Goal: Task Accomplishment & Management: Manage account settings

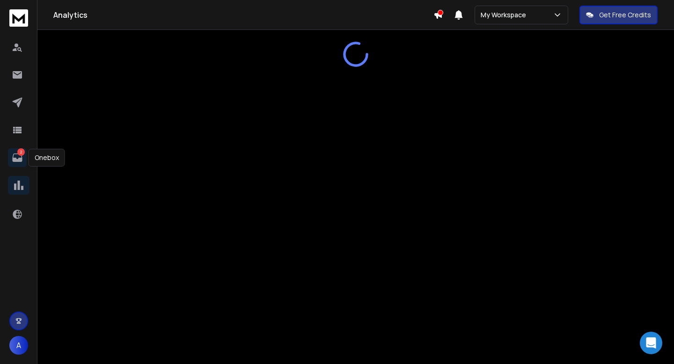
click at [18, 161] on icon at bounding box center [17, 157] width 10 height 8
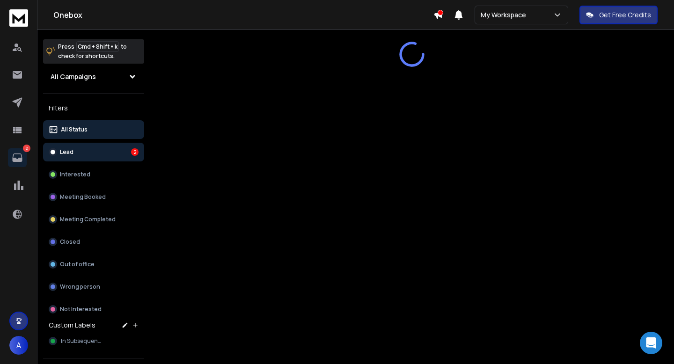
click at [80, 153] on button "Lead 2" at bounding box center [93, 152] width 101 height 19
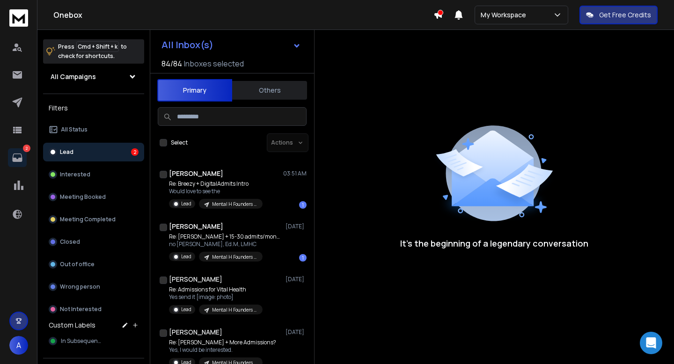
click at [353, 25] on div "Onebox My Workspace Get Free Credits" at bounding box center [337, 15] width 674 height 30
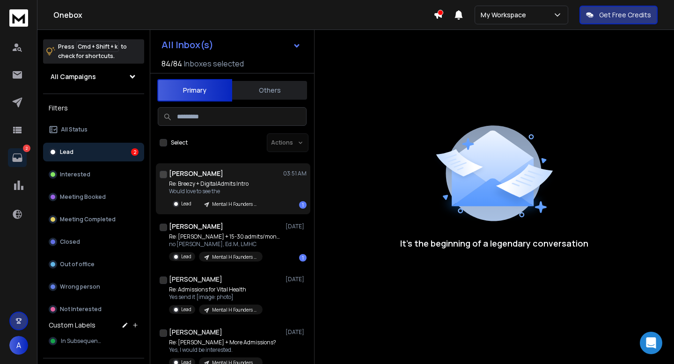
click at [257, 184] on p "Re: Breezy + DigitalAdmits Intro" at bounding box center [216, 183] width 94 height 7
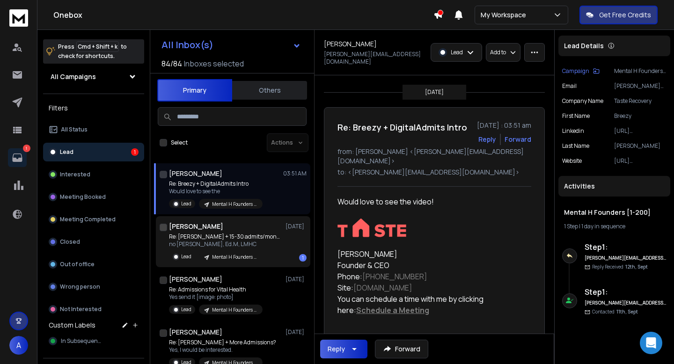
click at [219, 239] on p "Re: [PERSON_NAME] + 15-30 admits/month" at bounding box center [225, 236] width 112 height 7
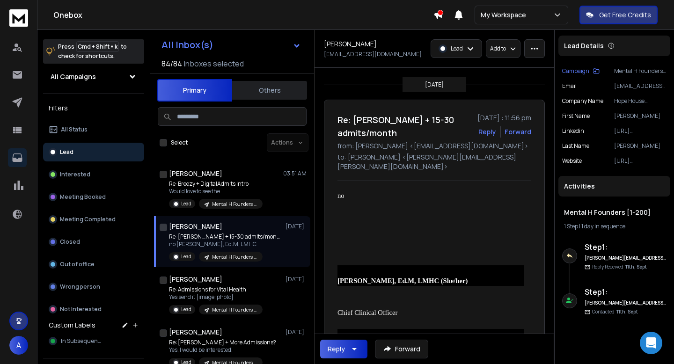
drag, startPoint x: 528, startPoint y: 147, endPoint x: 459, endPoint y: 147, distance: 69.2
click at [459, 147] on p "from: [PERSON_NAME] <[EMAIL_ADDRESS][DOMAIN_NAME]>" at bounding box center [434, 145] width 194 height 9
copy p "[DOMAIN_NAME]"
click at [328, 351] on div "Reply" at bounding box center [336, 348] width 17 height 9
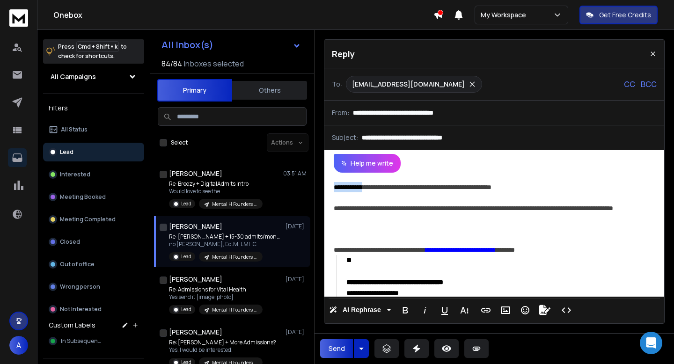
drag, startPoint x: 368, startPoint y: 189, endPoint x: 313, endPoint y: 189, distance: 54.7
click at [313, 189] on div "All Inbox(s) 84 / 84 Inboxes selected Primary Others Select Actions [PERSON_NAM…" at bounding box center [412, 212] width 524 height 364
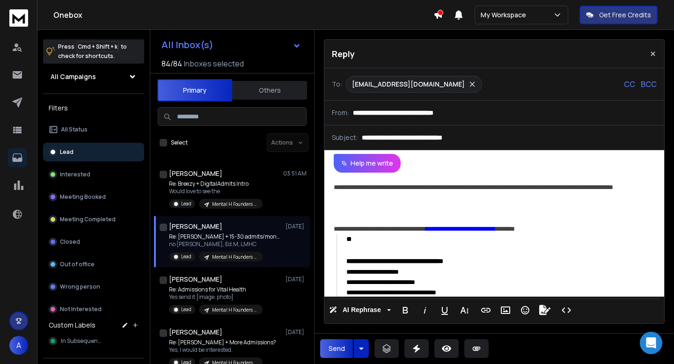
scroll to position [22, 0]
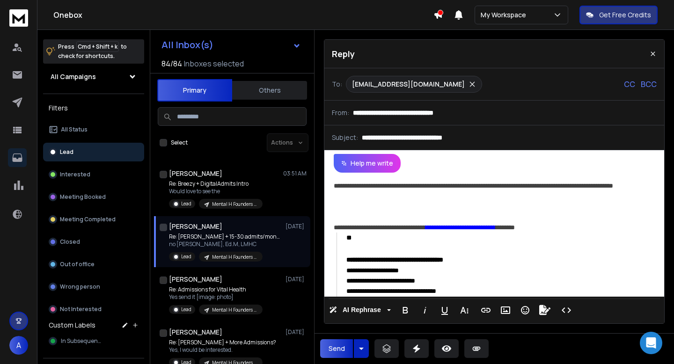
click at [334, 351] on button "Send" at bounding box center [336, 348] width 33 height 19
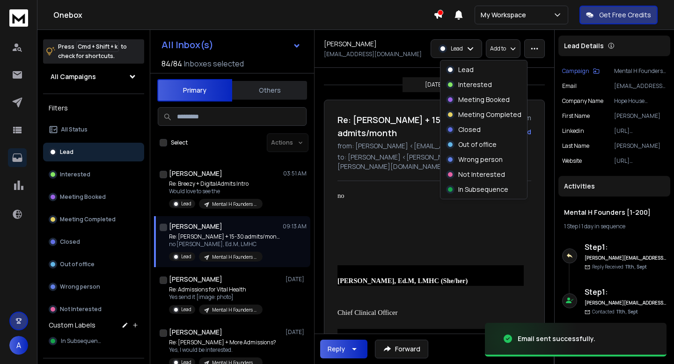
click at [463, 45] on p "Lead" at bounding box center [457, 48] width 12 height 7
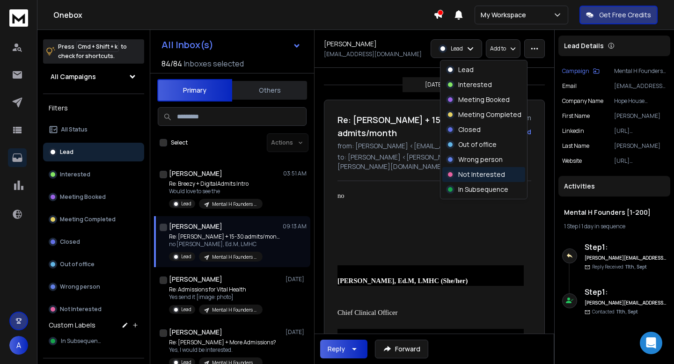
click at [467, 176] on p "Not Interested" at bounding box center [481, 174] width 47 height 9
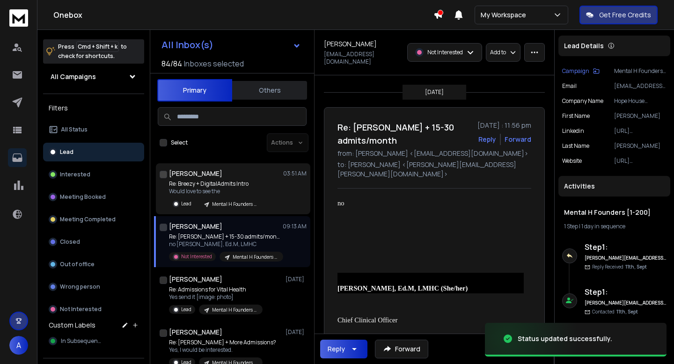
click at [256, 190] on p "Would love to see the" at bounding box center [216, 191] width 94 height 7
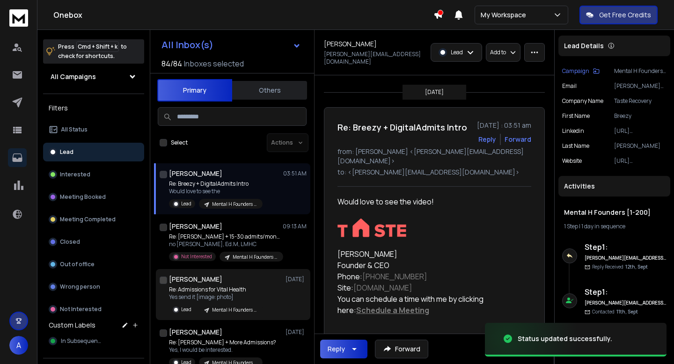
click at [250, 286] on p "Re: Admissions for Vital Health" at bounding box center [216, 289] width 94 height 7
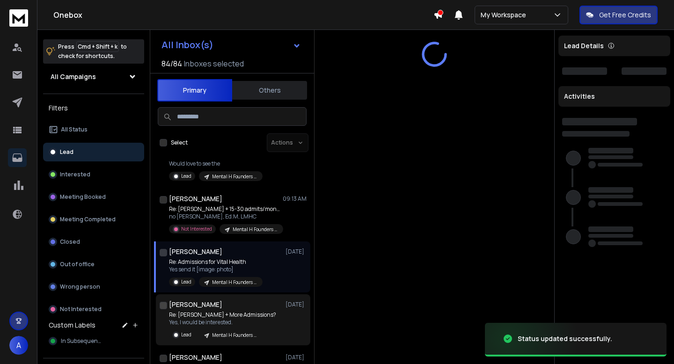
scroll to position [31, 0]
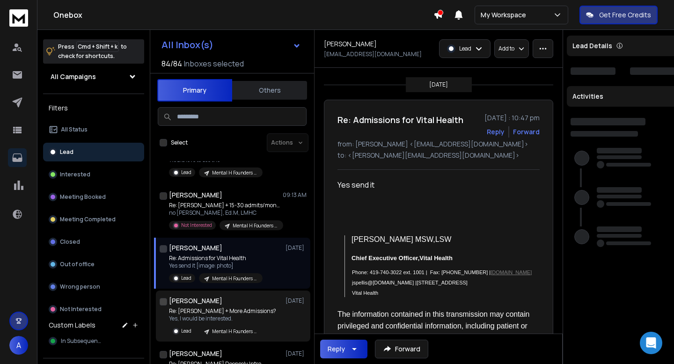
click at [251, 313] on p "Re: [PERSON_NAME] + More Admissions?" at bounding box center [222, 310] width 107 height 7
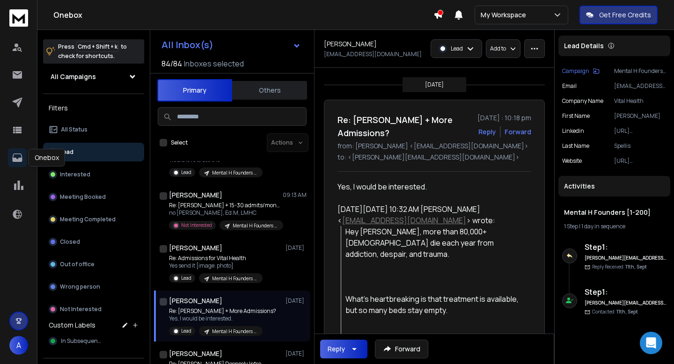
click at [20, 159] on icon at bounding box center [17, 157] width 10 height 8
click at [525, 17] on p "My Workspace" at bounding box center [505, 14] width 49 height 9
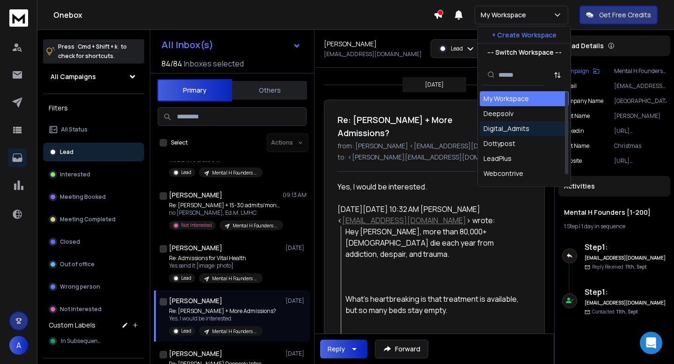
click at [508, 131] on div "Digital_Admits" at bounding box center [506, 128] width 46 height 9
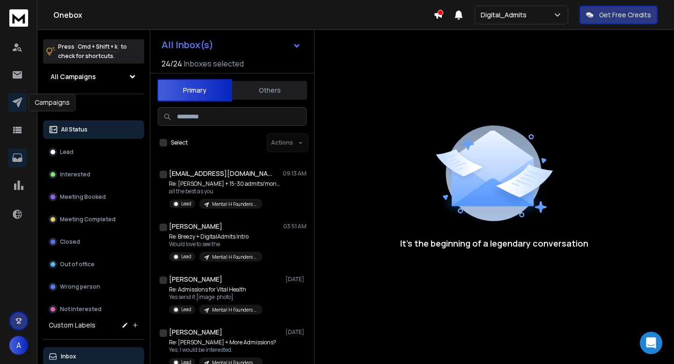
click at [16, 106] on icon at bounding box center [17, 102] width 11 height 11
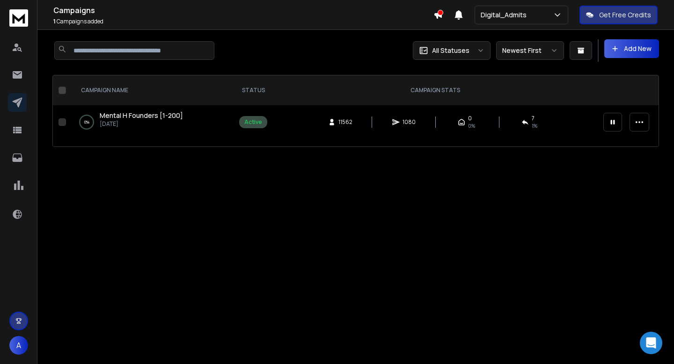
click at [116, 118] on span "Mental H Founders [1-200]" at bounding box center [141, 115] width 83 height 9
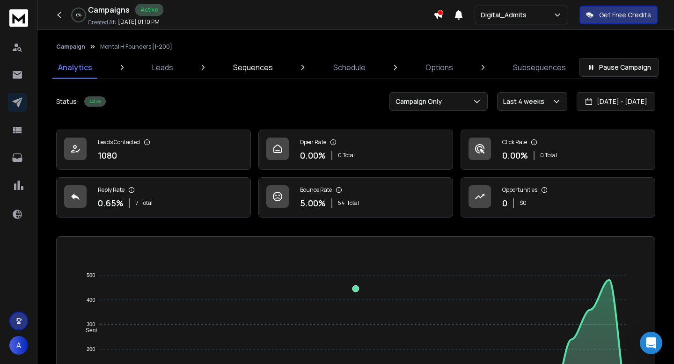
click at [242, 67] on p "Sequences" at bounding box center [253, 67] width 40 height 11
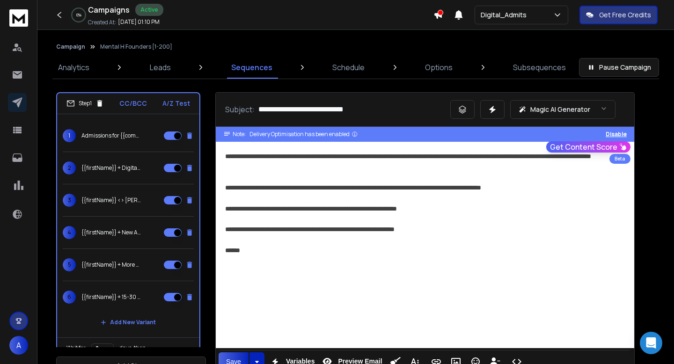
click at [112, 137] on p "Admissions for {{companyName}}" at bounding box center [111, 135] width 60 height 7
click at [16, 101] on icon at bounding box center [17, 102] width 10 height 10
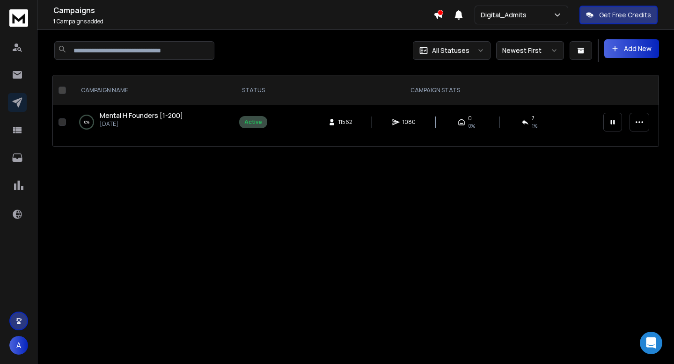
click at [149, 118] on span "Mental H Founders [1-200]" at bounding box center [141, 115] width 83 height 9
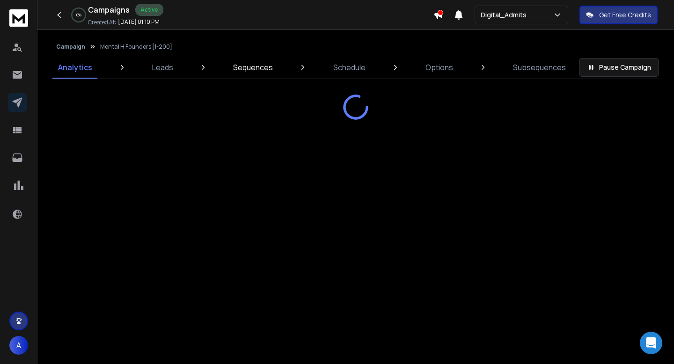
click at [258, 72] on p "Sequences" at bounding box center [253, 67] width 40 height 11
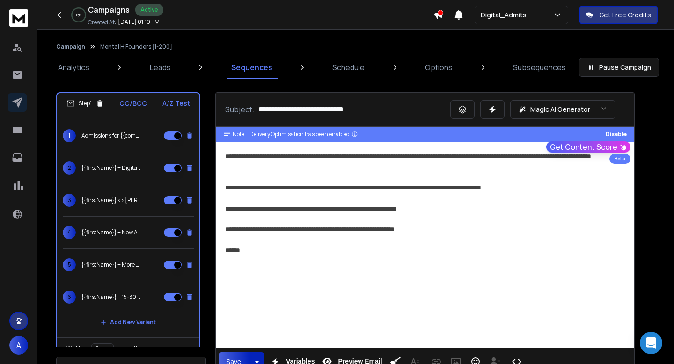
click at [127, 198] on p "{{firstName}} <> Tyler" at bounding box center [111, 200] width 60 height 7
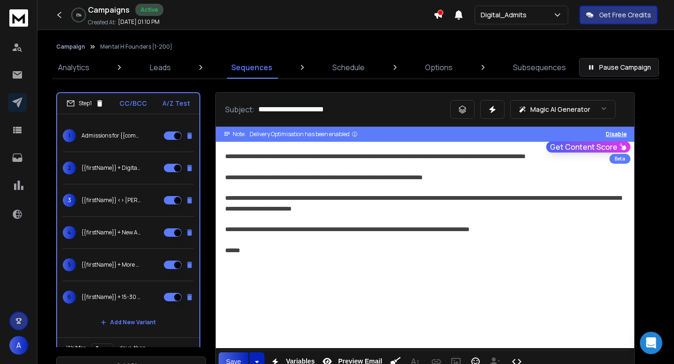
click at [126, 236] on p "{{firstName}} + New Admissions?" at bounding box center [111, 232] width 60 height 7
drag, startPoint x: 363, startPoint y: 231, endPoint x: 314, endPoint y: 231, distance: 48.2
click at [314, 231] on div "**********" at bounding box center [425, 229] width 400 height 10
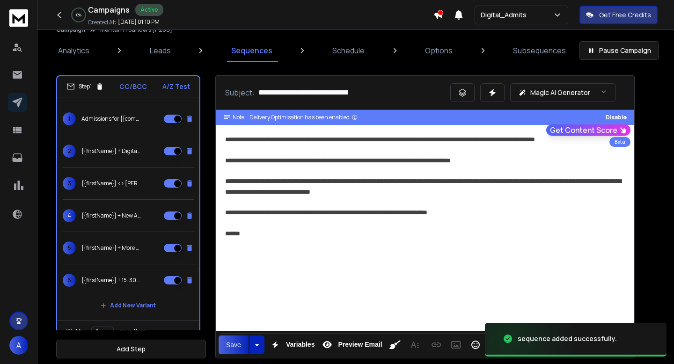
click at [119, 183] on p "{{firstName}} <> Tyler" at bounding box center [111, 183] width 60 height 7
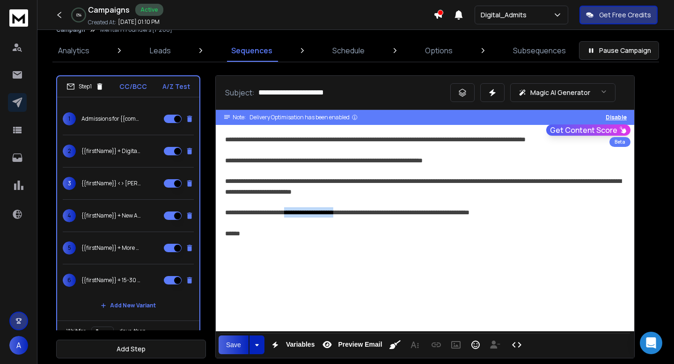
drag, startPoint x: 368, startPoint y: 215, endPoint x: 305, endPoint y: 213, distance: 63.7
click at [303, 213] on div "**********" at bounding box center [425, 212] width 400 height 10
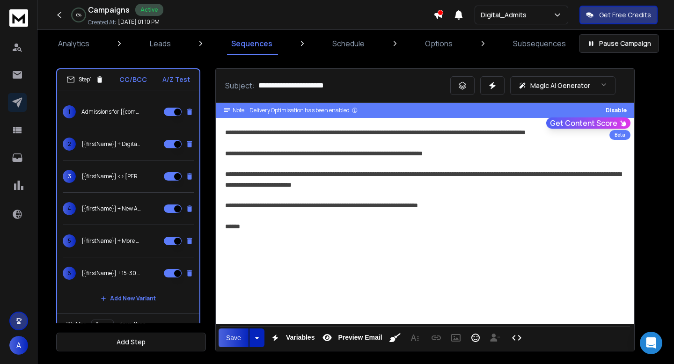
click at [103, 210] on p "{{firstName}} + New Admissions?" at bounding box center [111, 208] width 60 height 7
click at [108, 116] on div "1 Admissions for {{companyName}}" at bounding box center [102, 111] width 79 height 13
type input "**********"
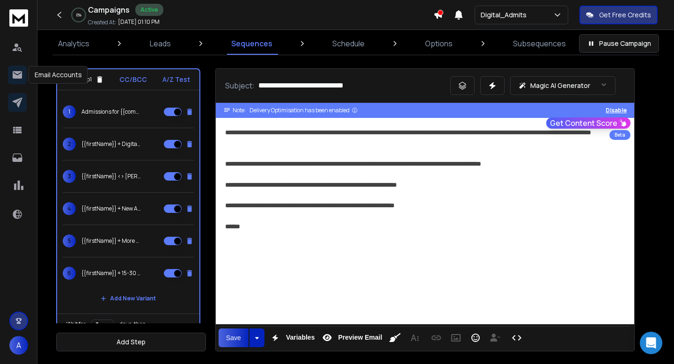
click at [16, 74] on icon at bounding box center [17, 74] width 11 height 11
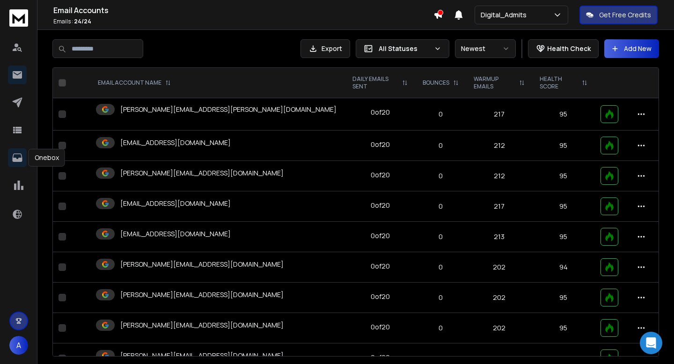
click at [18, 159] on icon at bounding box center [17, 157] width 10 height 8
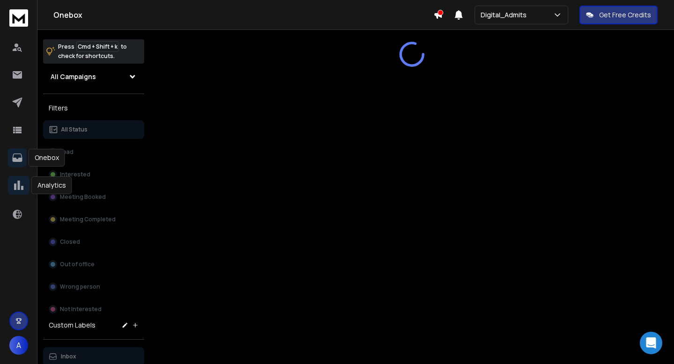
click at [15, 182] on icon at bounding box center [19, 185] width 14 height 14
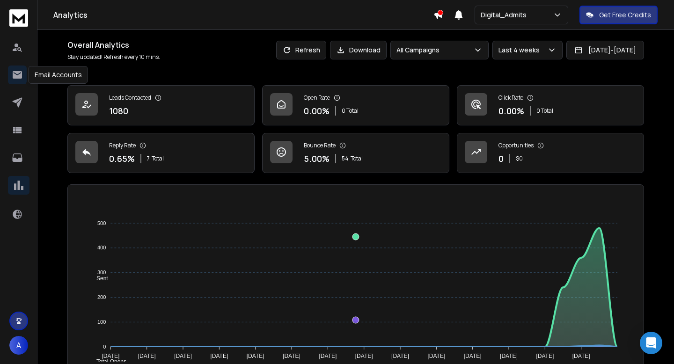
click at [20, 74] on icon at bounding box center [17, 74] width 9 height 7
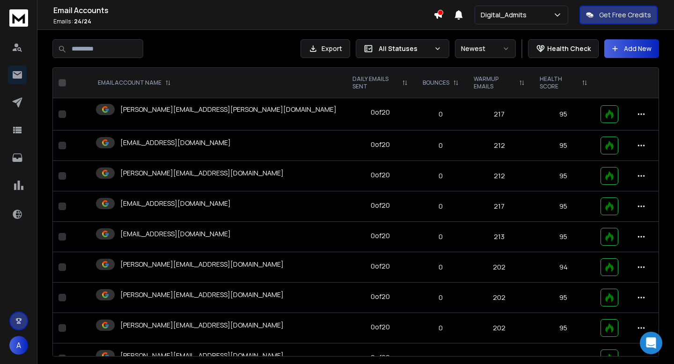
click at [371, 111] on div "0 of 20" at bounding box center [380, 112] width 19 height 9
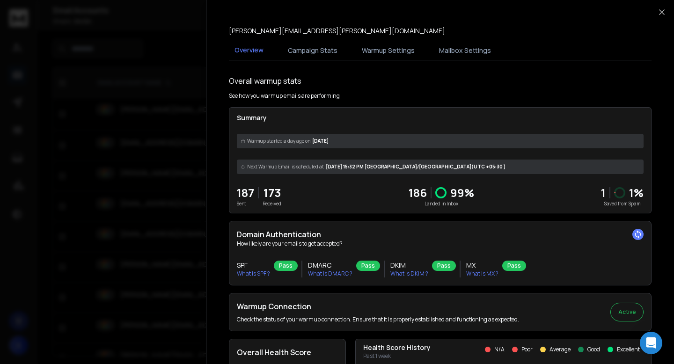
click at [389, 53] on button "Warmup Settings" at bounding box center [388, 50] width 64 height 21
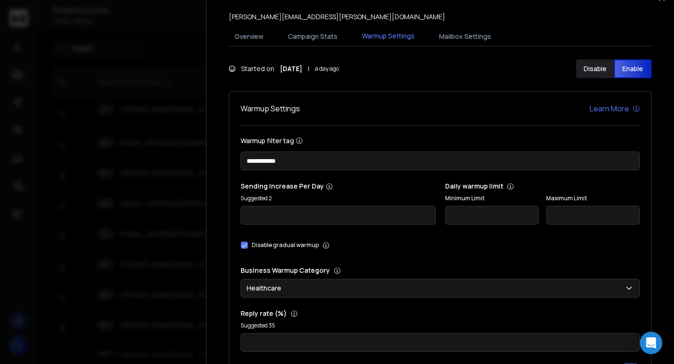
scroll to position [15, 0]
click at [249, 38] on button "Overview" at bounding box center [249, 36] width 40 height 21
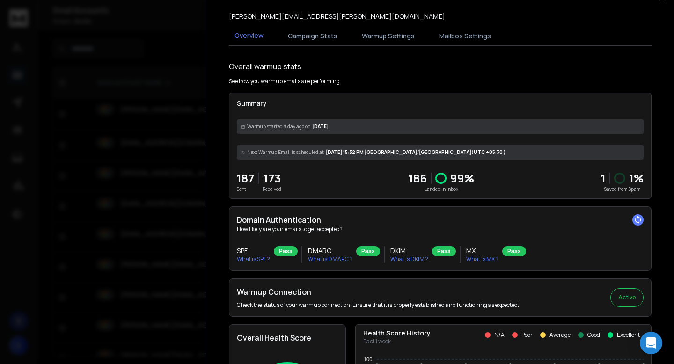
scroll to position [404, 0]
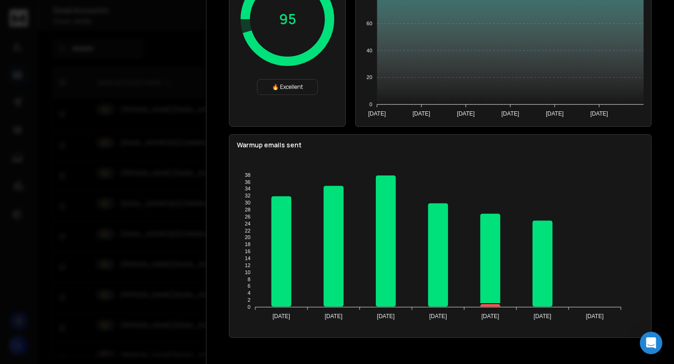
click at [138, 244] on div at bounding box center [337, 182] width 674 height 364
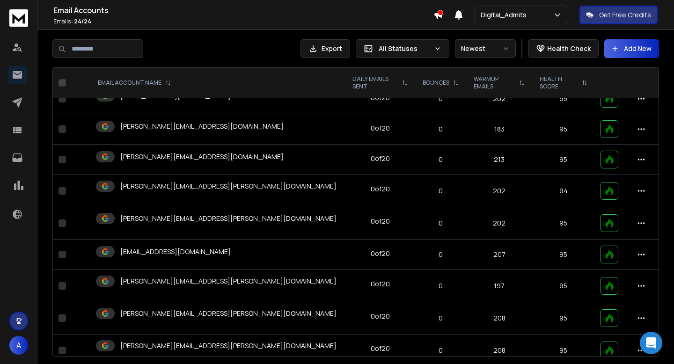
scroll to position [479, 0]
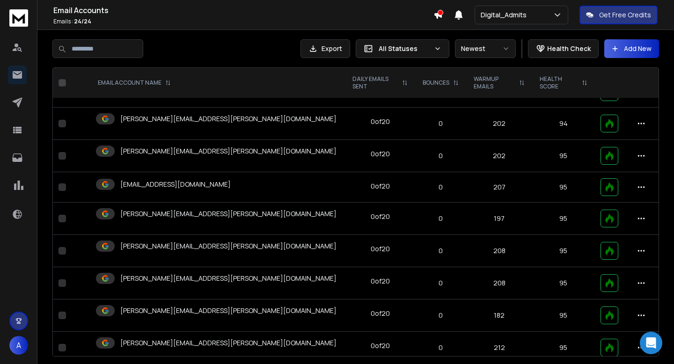
click at [263, 250] on td "tyler.collins@digitaladmitspro.com" at bounding box center [217, 251] width 255 height 32
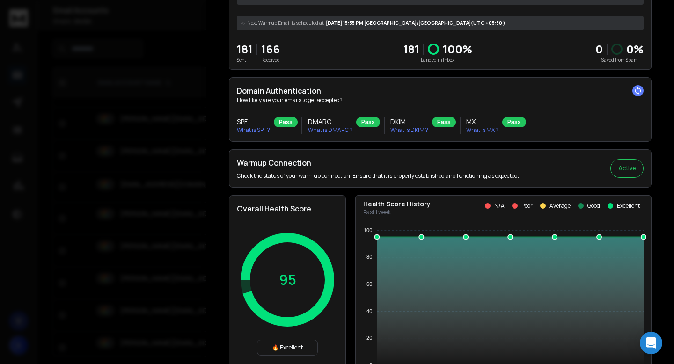
scroll to position [404, 0]
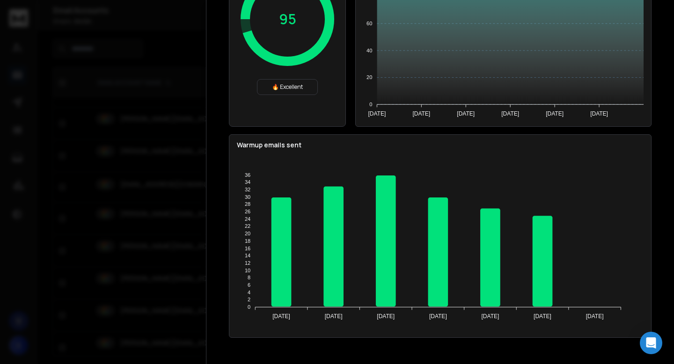
click at [177, 208] on div at bounding box center [337, 182] width 674 height 364
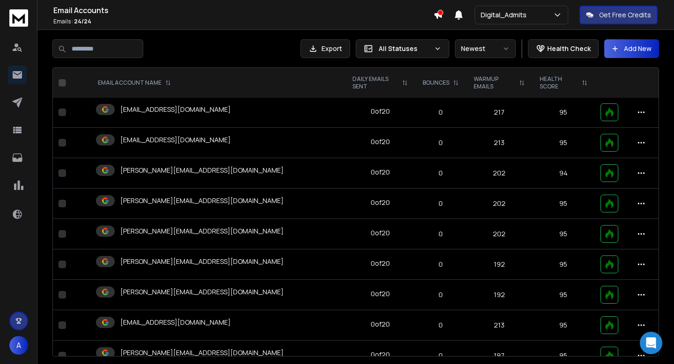
scroll to position [0, 0]
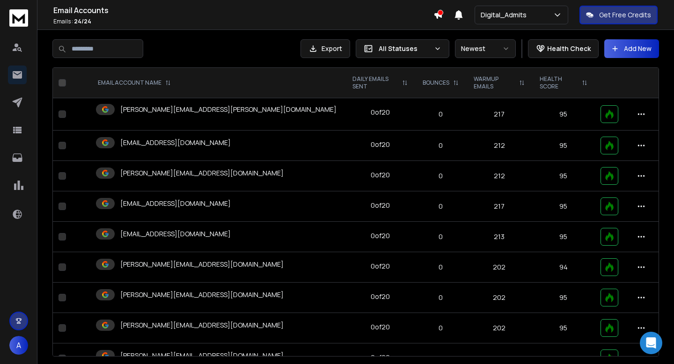
click at [284, 155] on tr "tyler@digitaladmitshq.com 0 of 20 0 212 95" at bounding box center [355, 146] width 605 height 30
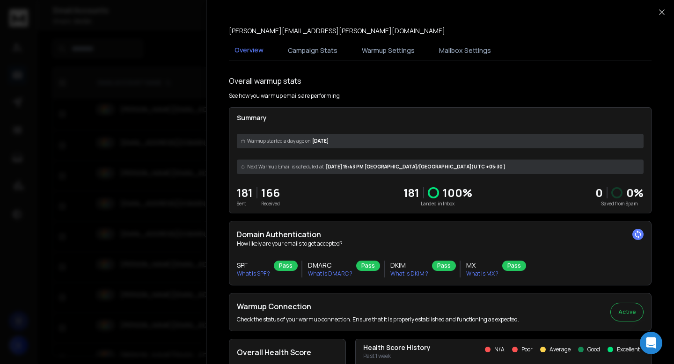
click at [373, 53] on button "Warmup Settings" at bounding box center [388, 50] width 64 height 21
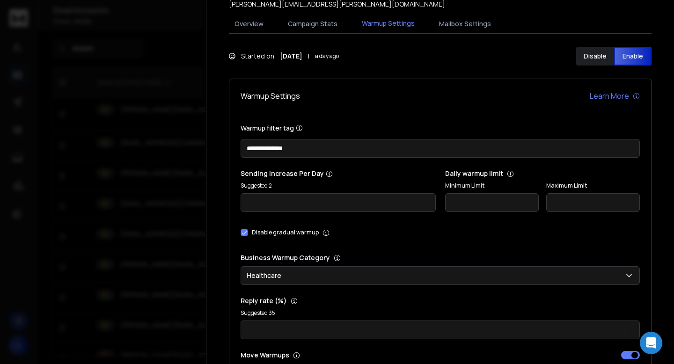
scroll to position [28, 0]
click at [153, 173] on div at bounding box center [337, 182] width 674 height 364
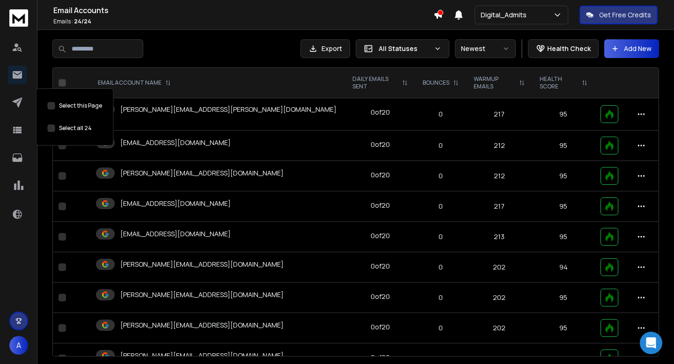
click at [60, 84] on button "Select this Page" at bounding box center [61, 82] width 7 height 7
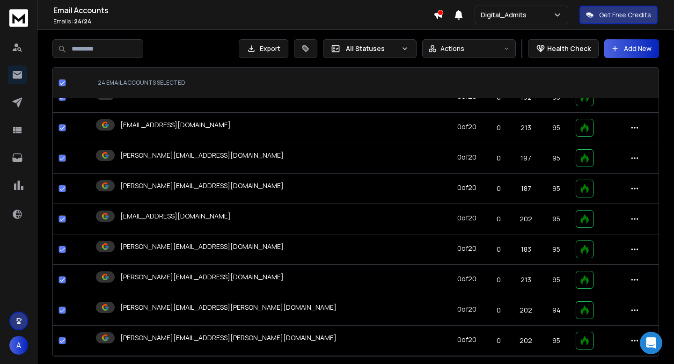
scroll to position [0, 0]
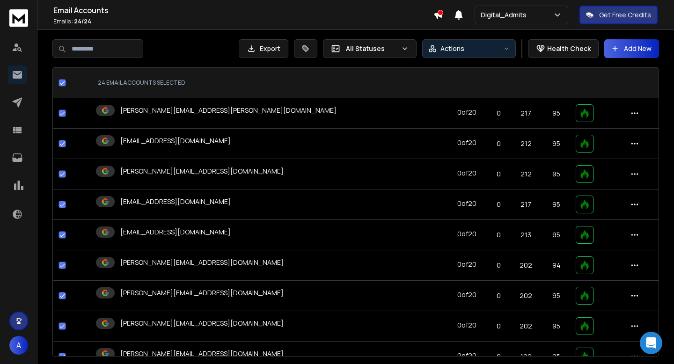
click at [467, 51] on div "Actions" at bounding box center [463, 48] width 71 height 9
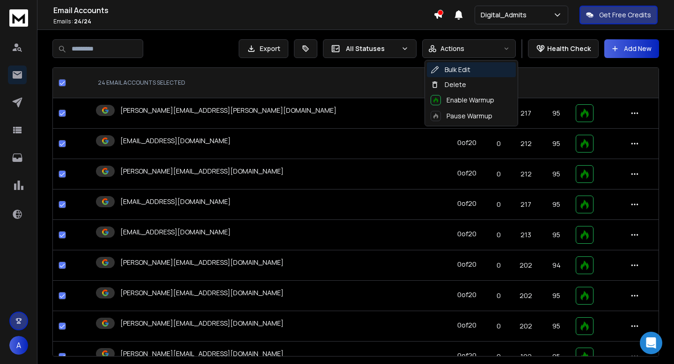
click at [465, 72] on div "Bulk Edit" at bounding box center [450, 69] width 40 height 9
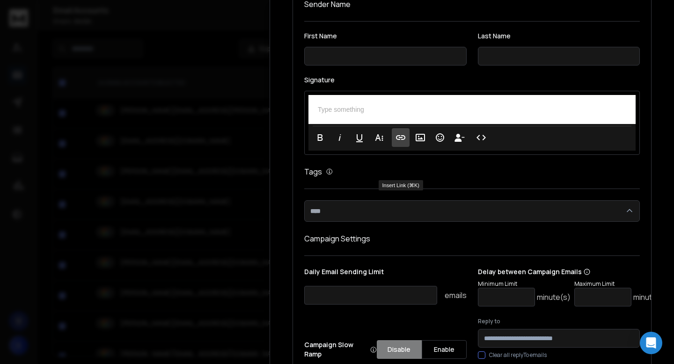
scroll to position [189, 0]
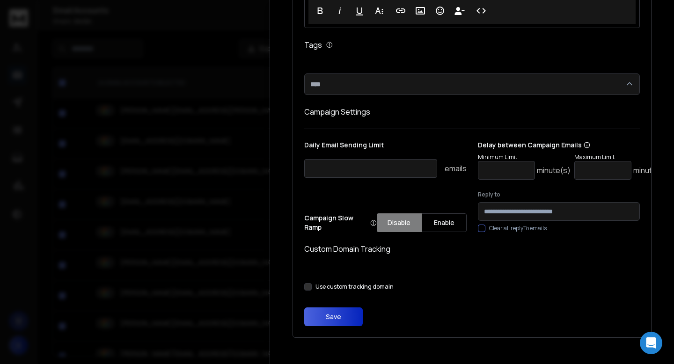
click at [400, 180] on div "Daily Email Sending Limit emails Delay between Campaign Emails Minimum Limit mi…" at bounding box center [471, 186] width 335 height 92
type input "**"
click at [336, 315] on button "Save" at bounding box center [333, 316] width 58 height 19
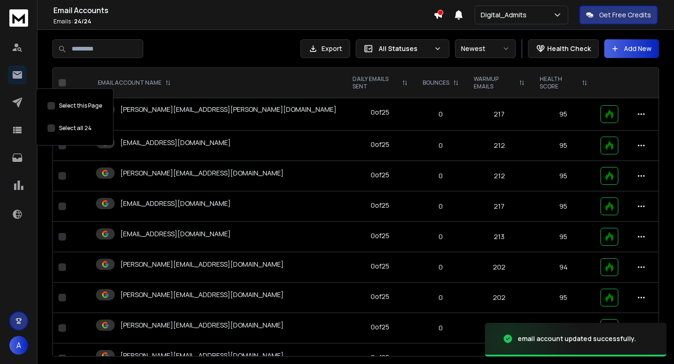
click at [63, 86] on button "Select this Page" at bounding box center [61, 82] width 7 height 7
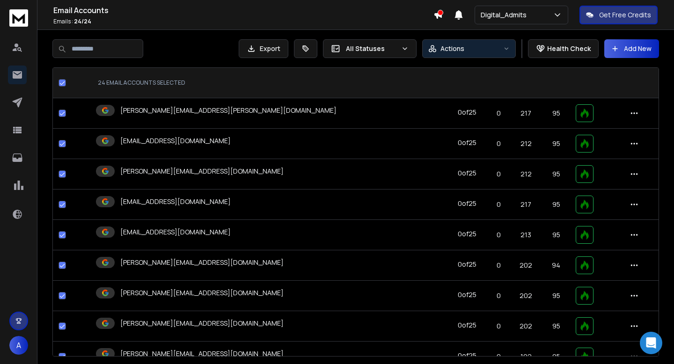
click at [481, 50] on div "Actions" at bounding box center [463, 48] width 71 height 9
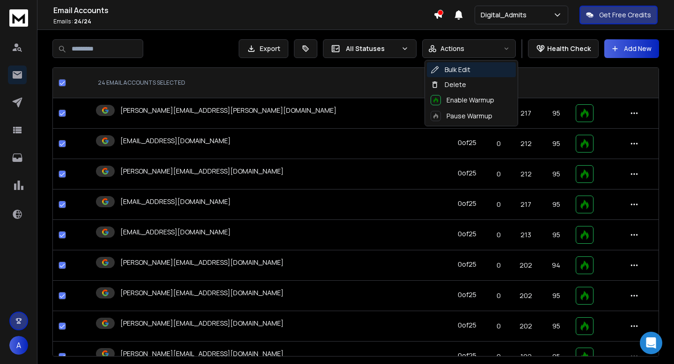
click at [475, 73] on div "Bulk Edit" at bounding box center [471, 69] width 89 height 15
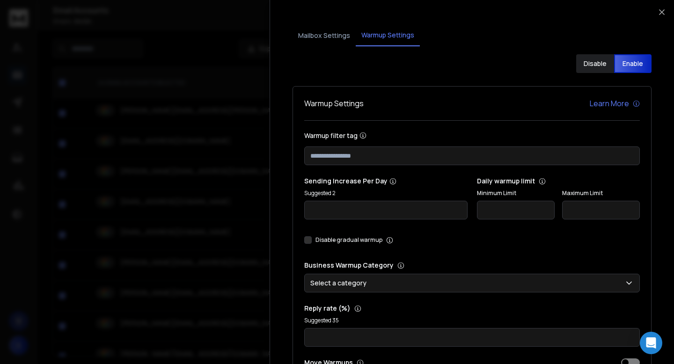
click at [400, 34] on button "Warmup Settings" at bounding box center [388, 36] width 64 height 22
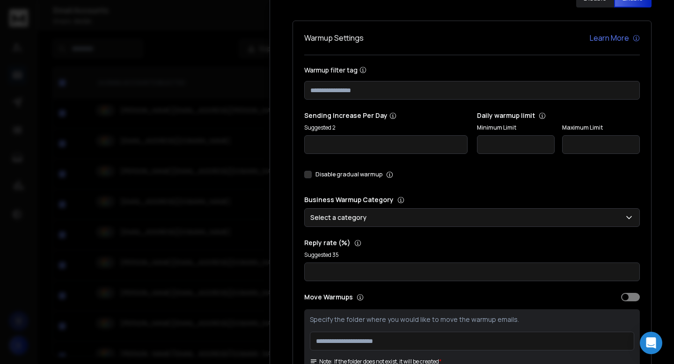
scroll to position [71, 0]
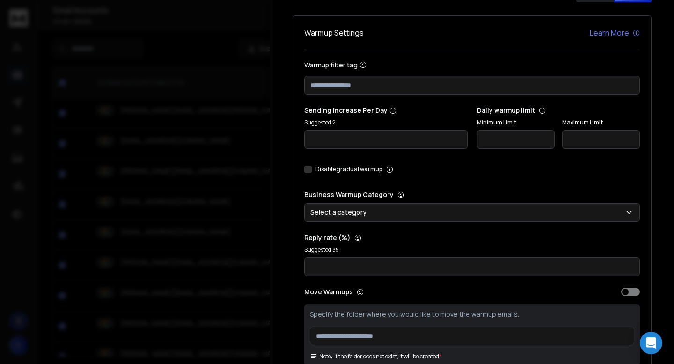
click at [533, 143] on input "number" at bounding box center [516, 139] width 78 height 19
type input "**"
click at [591, 143] on input "number" at bounding box center [601, 139] width 78 height 19
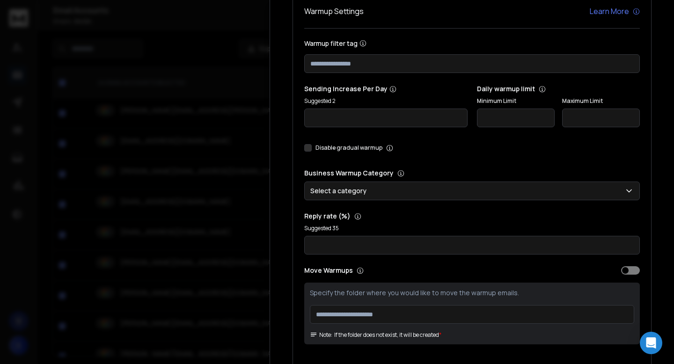
scroll to position [94, 0]
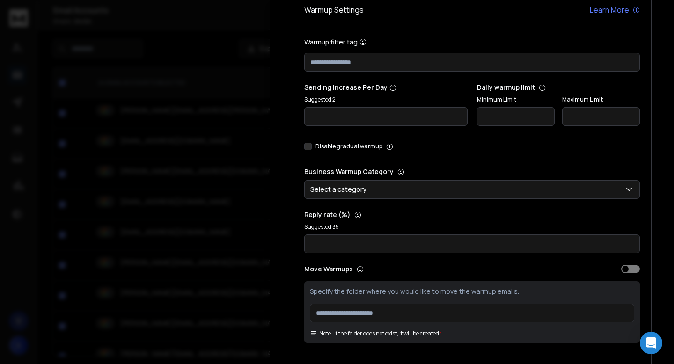
type input "**"
click at [393, 245] on input "number" at bounding box center [471, 243] width 335 height 19
type input "**"
click at [391, 217] on p "Reply rate (%)" at bounding box center [471, 214] width 335 height 9
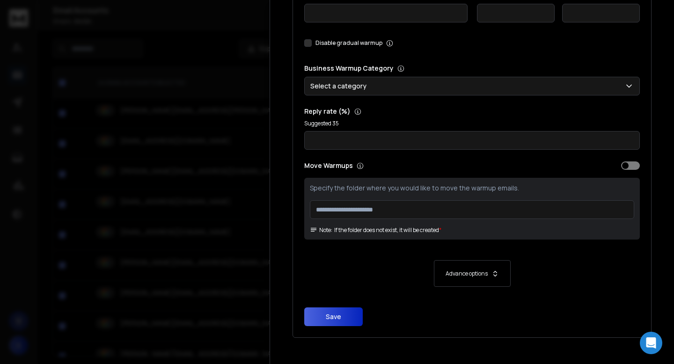
click at [335, 318] on button "Save" at bounding box center [333, 316] width 58 height 19
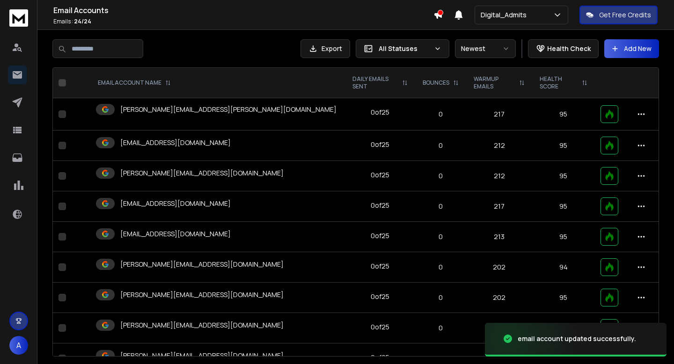
click at [345, 234] on td "0 of 25" at bounding box center [380, 234] width 70 height 24
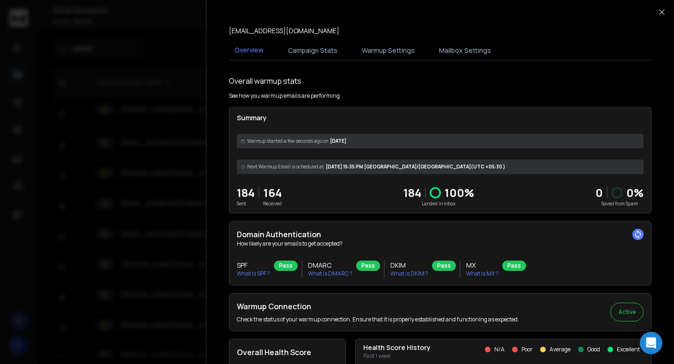
click at [379, 43] on button "Warmup Settings" at bounding box center [388, 50] width 64 height 21
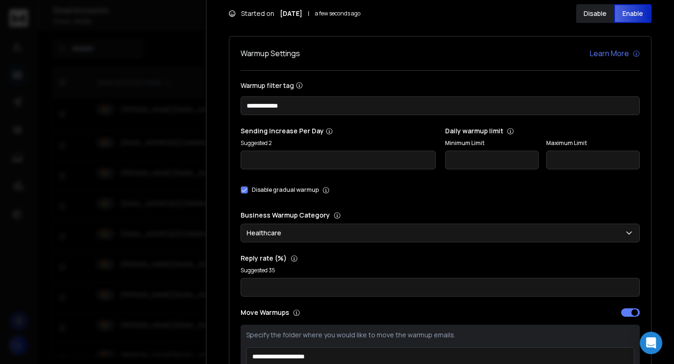
scroll to position [0, 0]
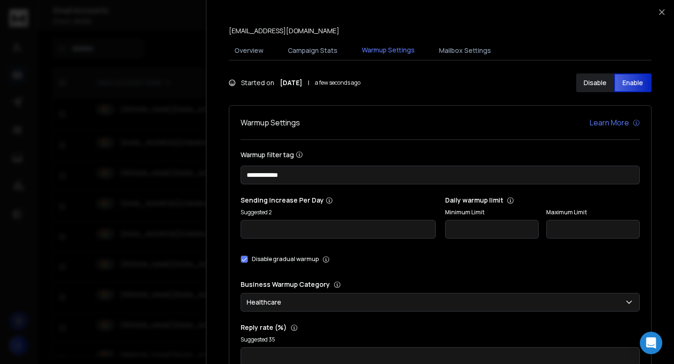
click at [184, 131] on div at bounding box center [337, 182] width 674 height 364
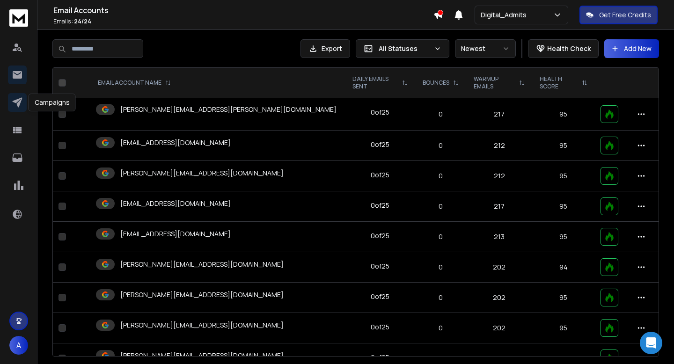
click at [18, 105] on icon at bounding box center [17, 102] width 10 height 10
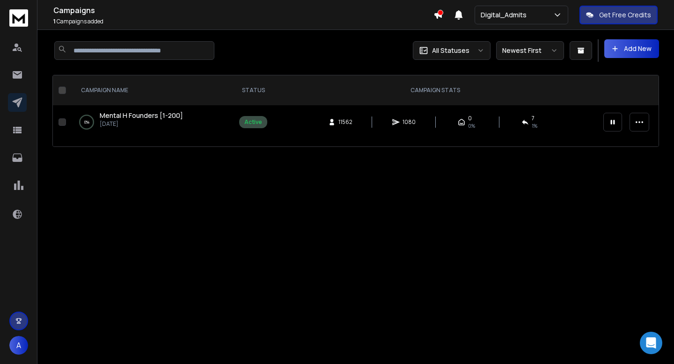
click at [159, 111] on span "Mental H Founders [1-200]" at bounding box center [141, 115] width 83 height 9
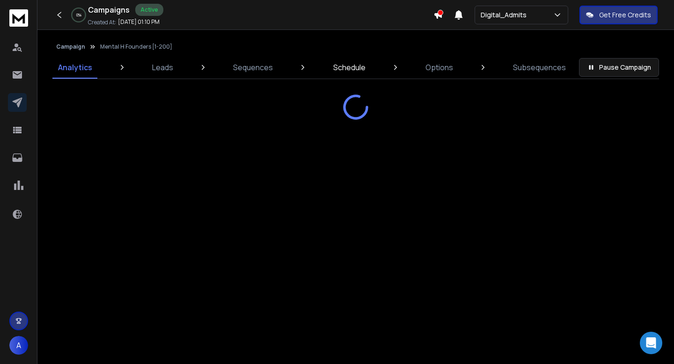
click at [338, 65] on p "Schedule" at bounding box center [349, 67] width 32 height 11
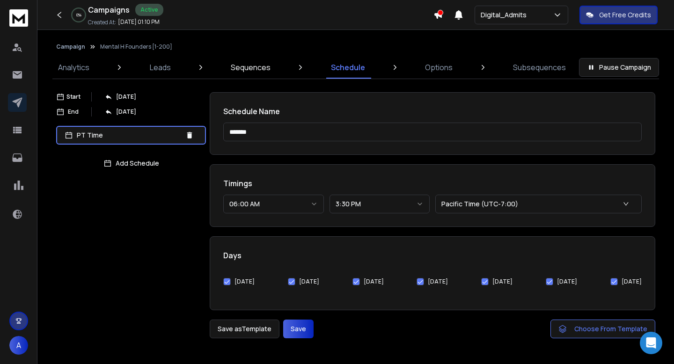
click at [248, 66] on p "Sequences" at bounding box center [251, 67] width 40 height 11
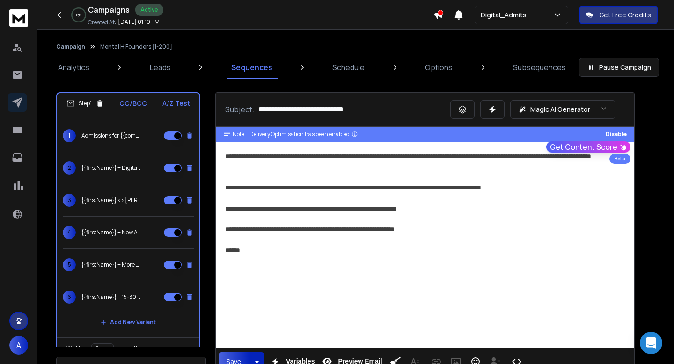
scroll to position [43, 0]
